Goal: Task Accomplishment & Management: Complete application form

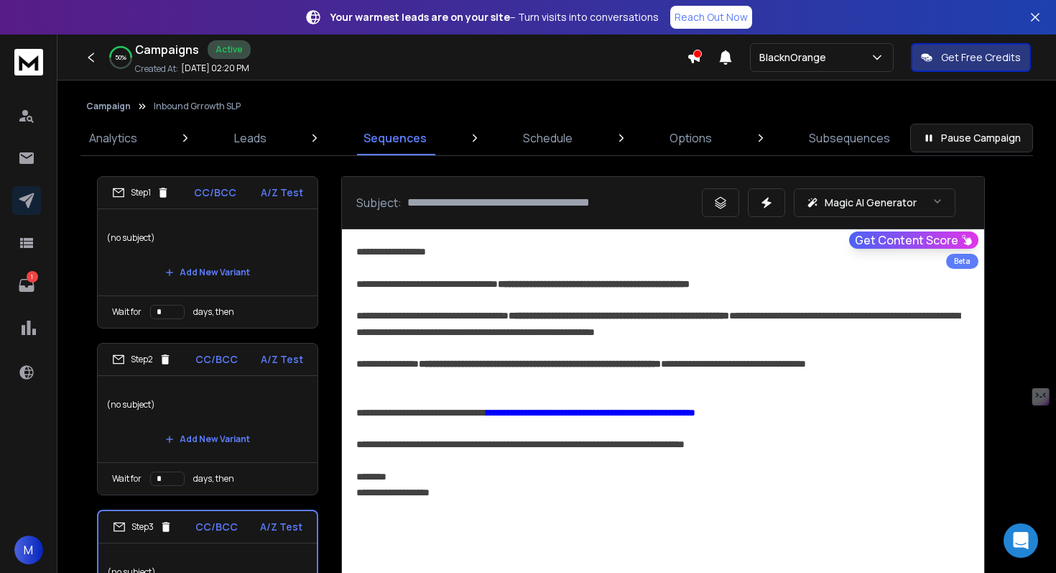
click at [231, 230] on p "(no subject)" at bounding box center [207, 238] width 203 height 40
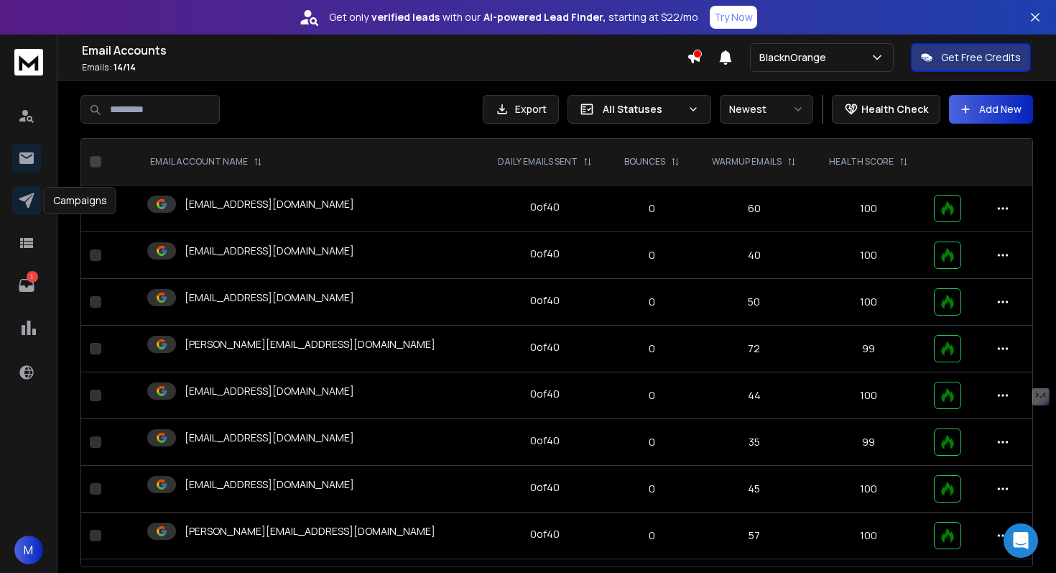
click at [27, 203] on icon at bounding box center [26, 200] width 15 height 15
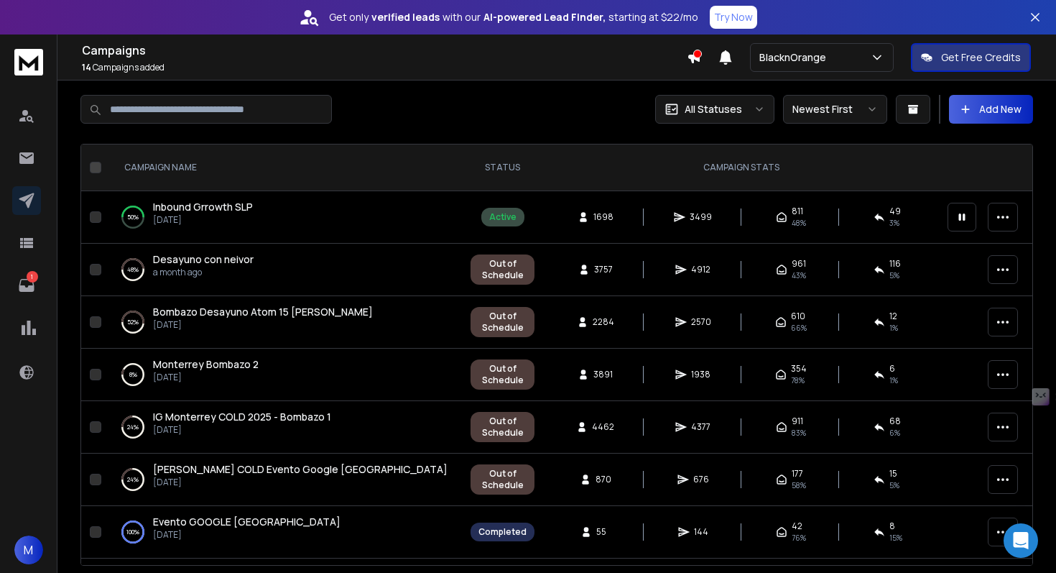
click at [992, 106] on button "Add New" at bounding box center [991, 109] width 84 height 29
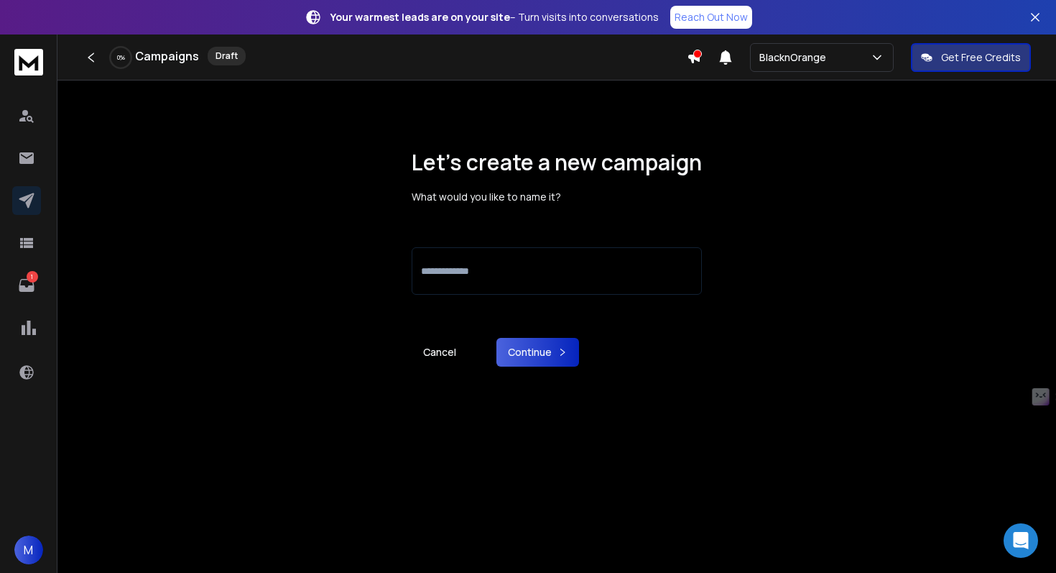
click at [580, 277] on input at bounding box center [557, 270] width 290 height 47
type input "**********"
click at [532, 362] on button "Continue" at bounding box center [538, 352] width 83 height 29
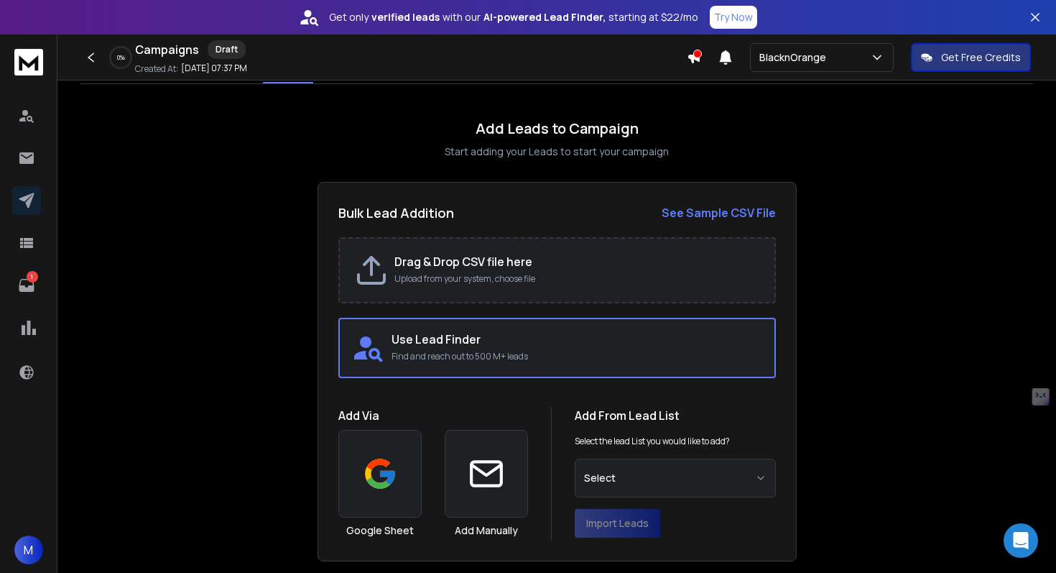
scroll to position [80, 0]
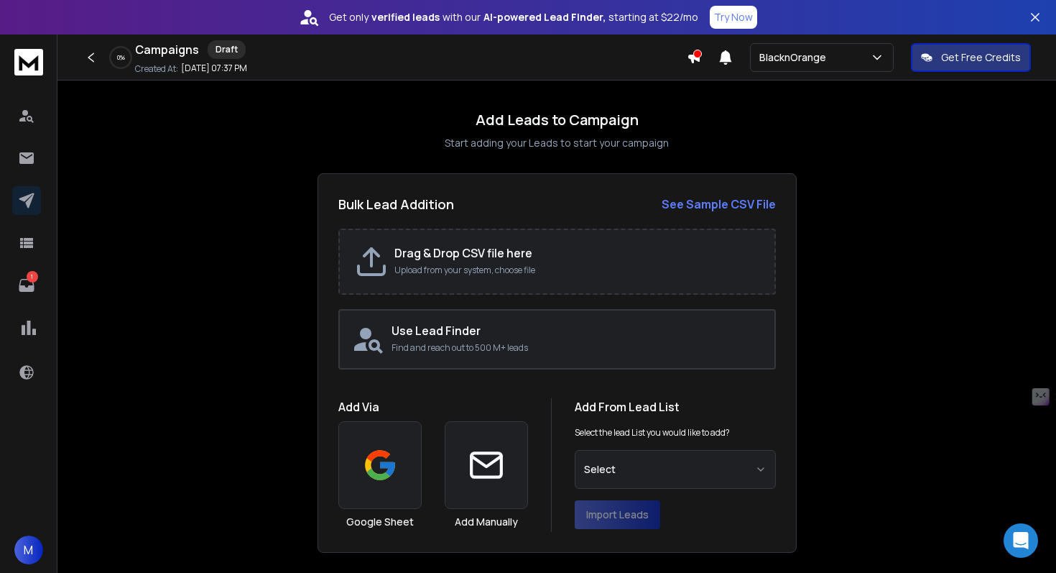
click at [609, 456] on button "Select" at bounding box center [675, 469] width 201 height 39
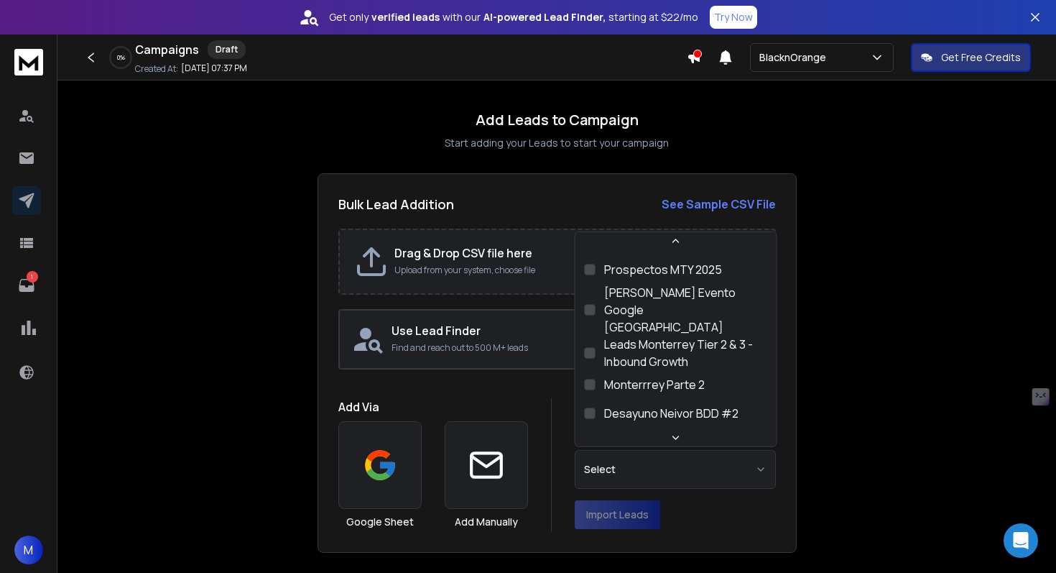
scroll to position [57, 0]
click at [841, 260] on div "Add Leads to Campaign Start adding your Leads to start your campaign Bulk Lead …" at bounding box center [556, 324] width 941 height 457
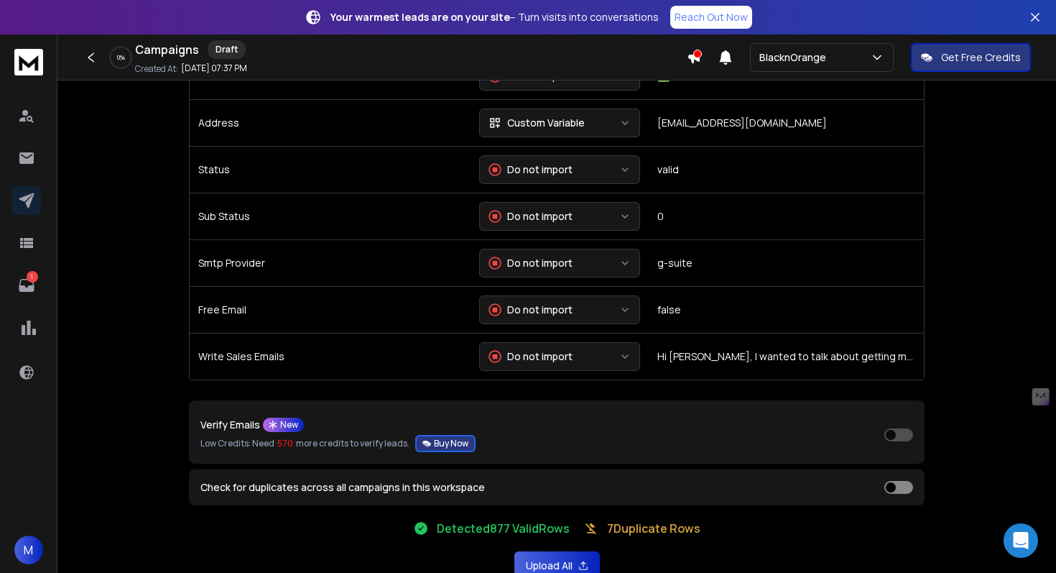
scroll to position [1581, 0]
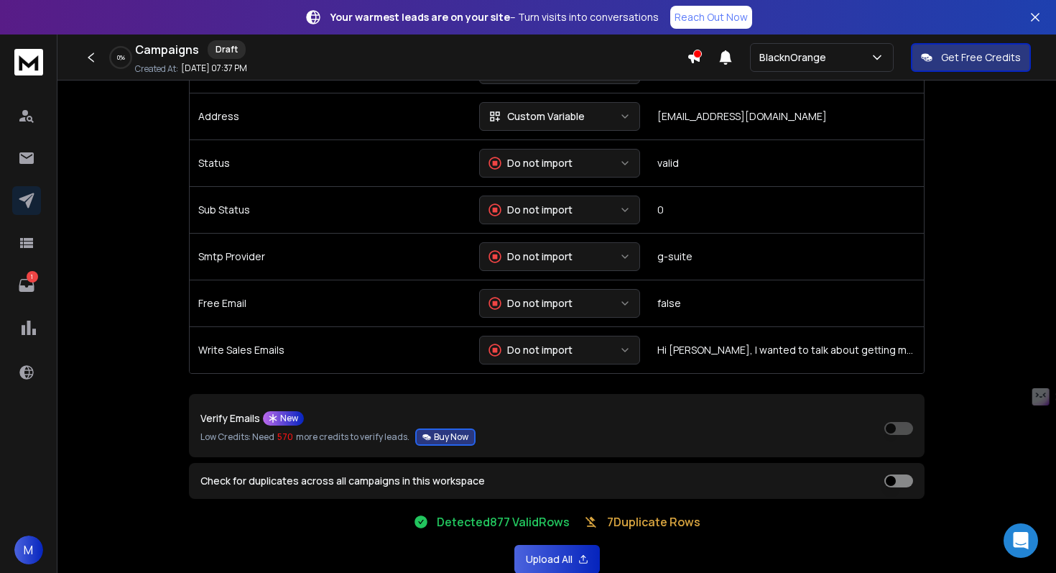
click at [570, 545] on button "Upload All" at bounding box center [558, 559] width 86 height 29
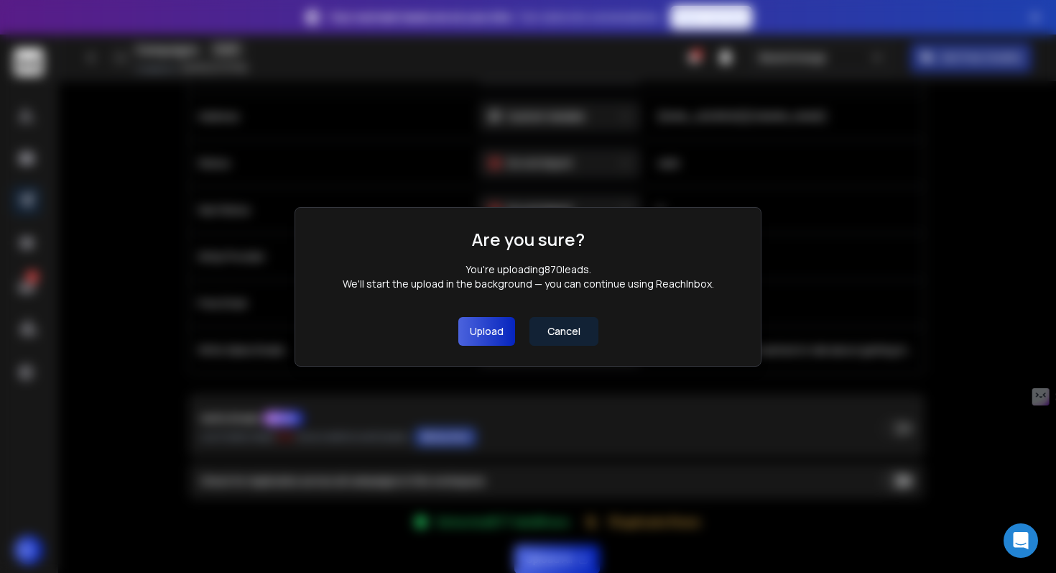
click at [494, 331] on button "Upload" at bounding box center [486, 331] width 57 height 29
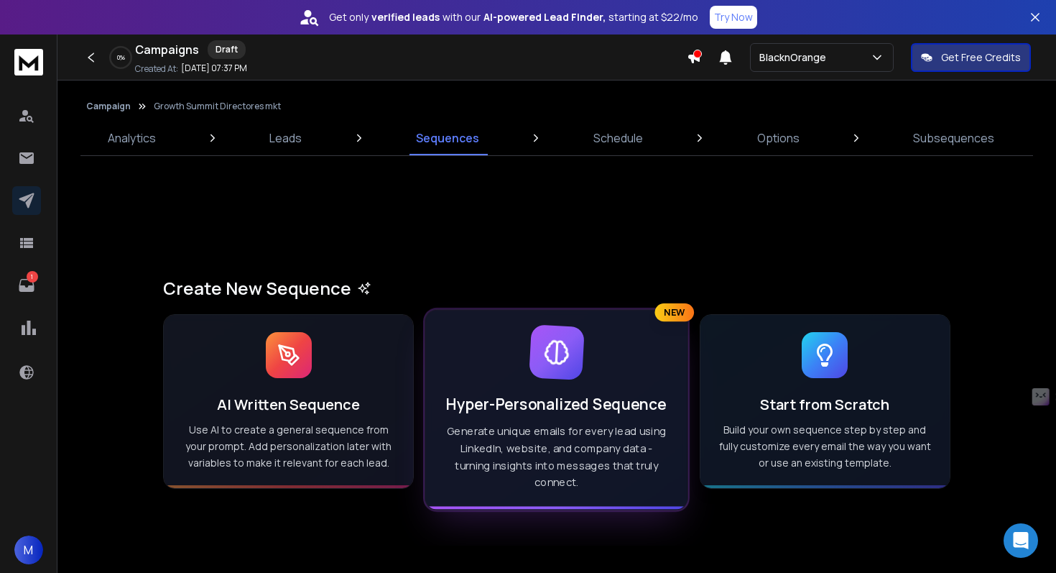
click at [592, 392] on div "Hyper-Personalized Sequence Generate unique emails for every lead using LinkedI…" at bounding box center [557, 409] width 262 height 199
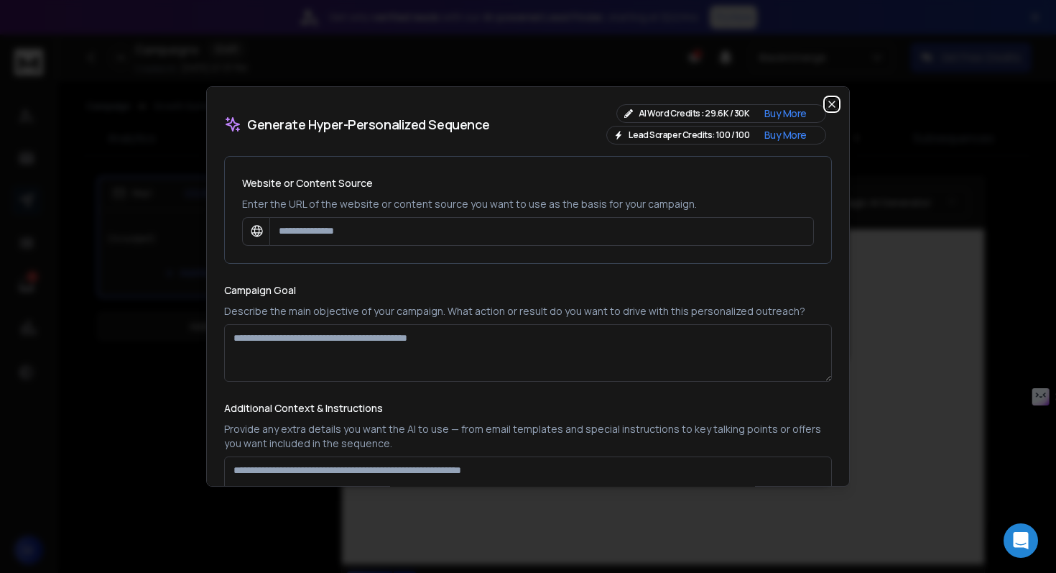
click at [831, 100] on icon "button" at bounding box center [831, 103] width 11 height 11
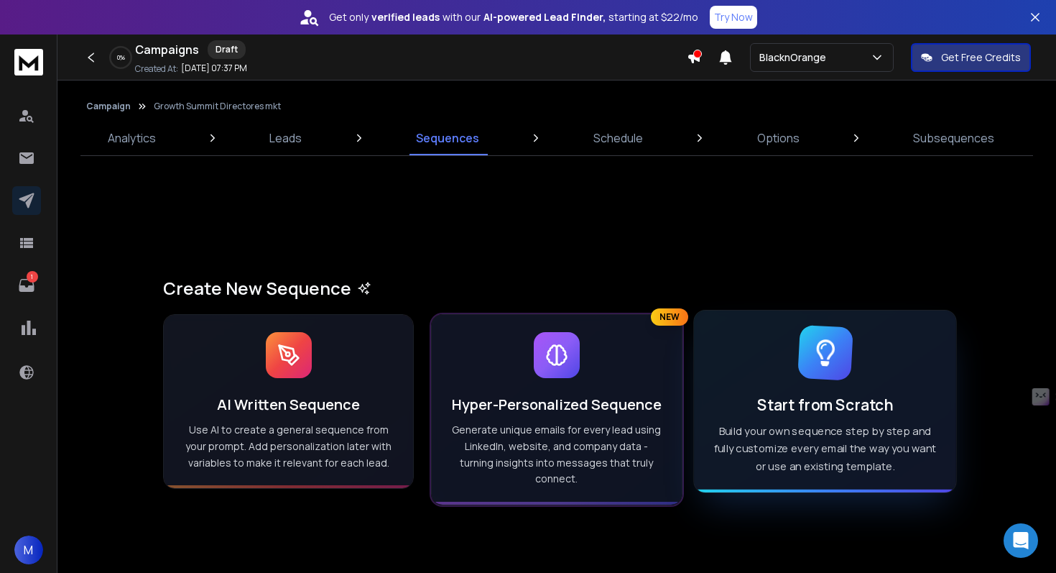
click at [784, 395] on h3 "Start from Scratch" at bounding box center [825, 404] width 226 height 19
